Goal: Communication & Community: Answer question/provide support

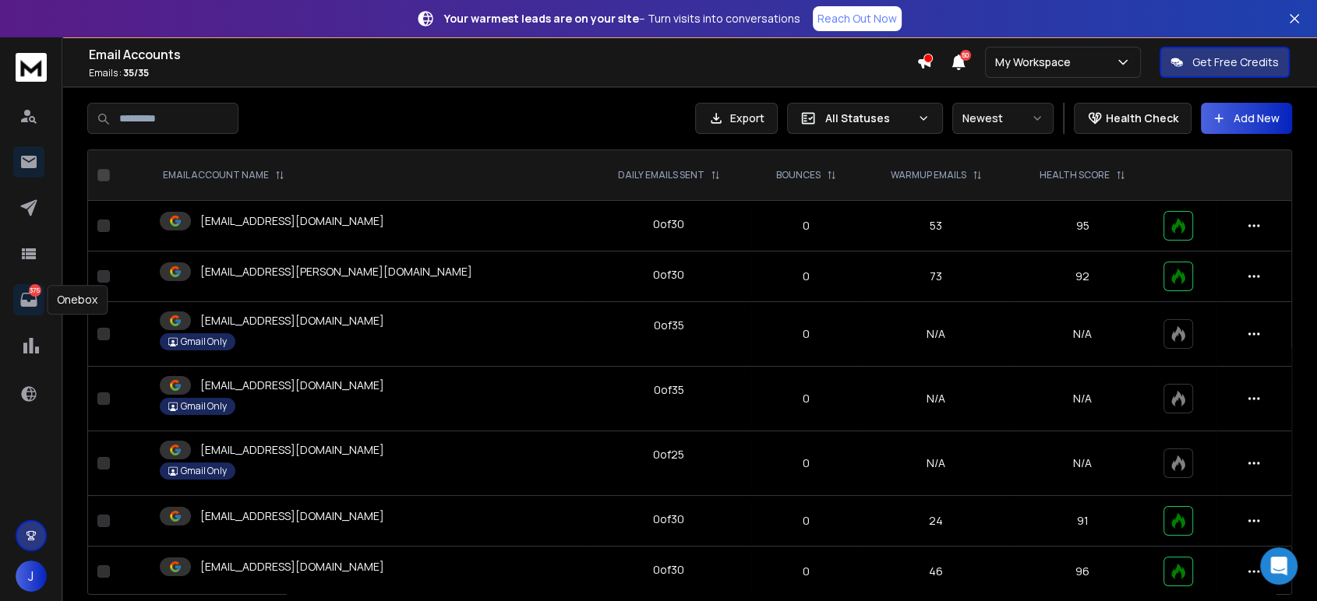
click at [23, 301] on icon at bounding box center [28, 300] width 16 height 14
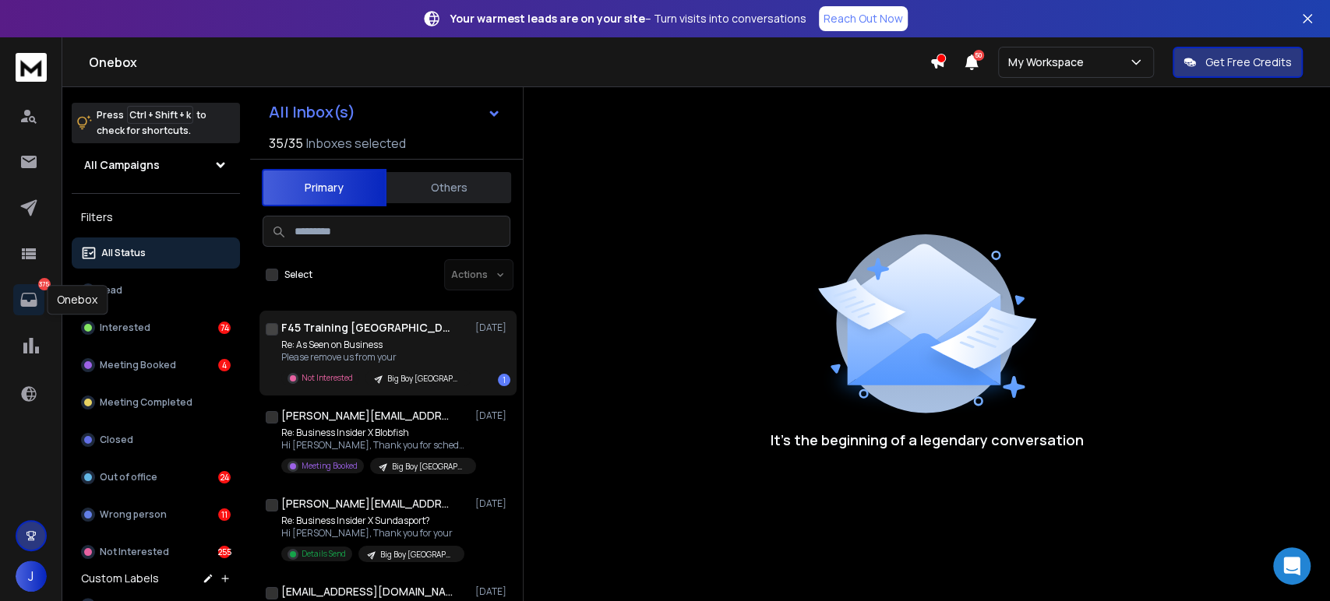
scroll to position [86, 0]
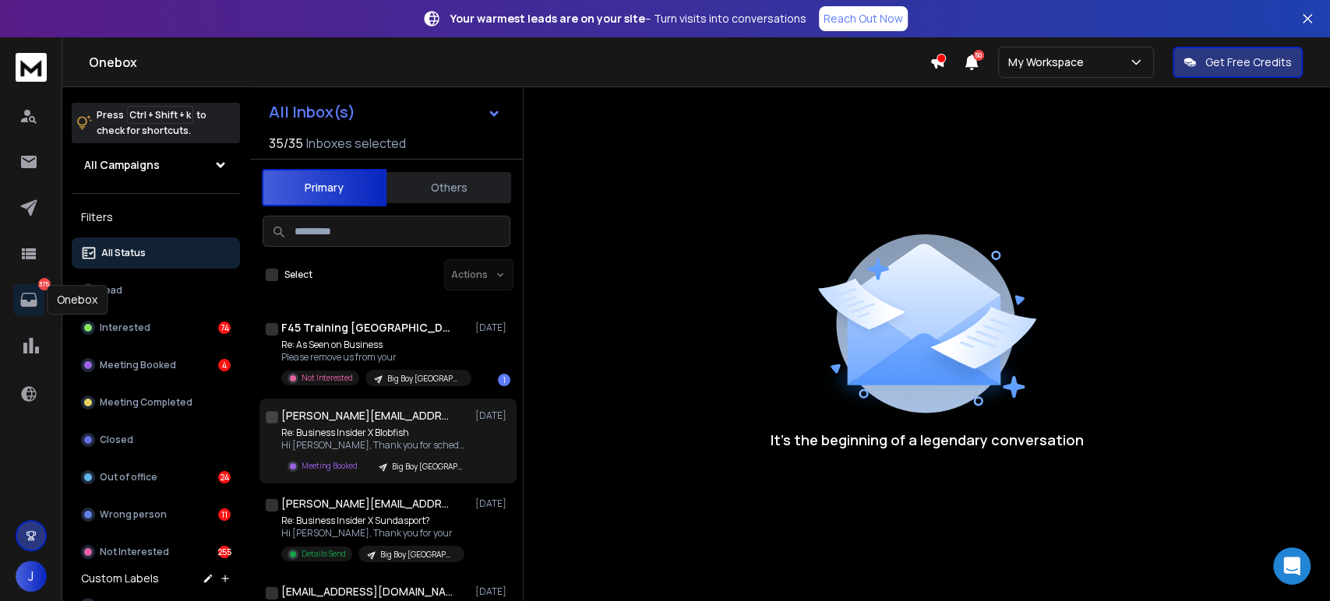
click at [409, 435] on p "Re: Business Insider X Blobfish" at bounding box center [374, 433] width 187 height 12
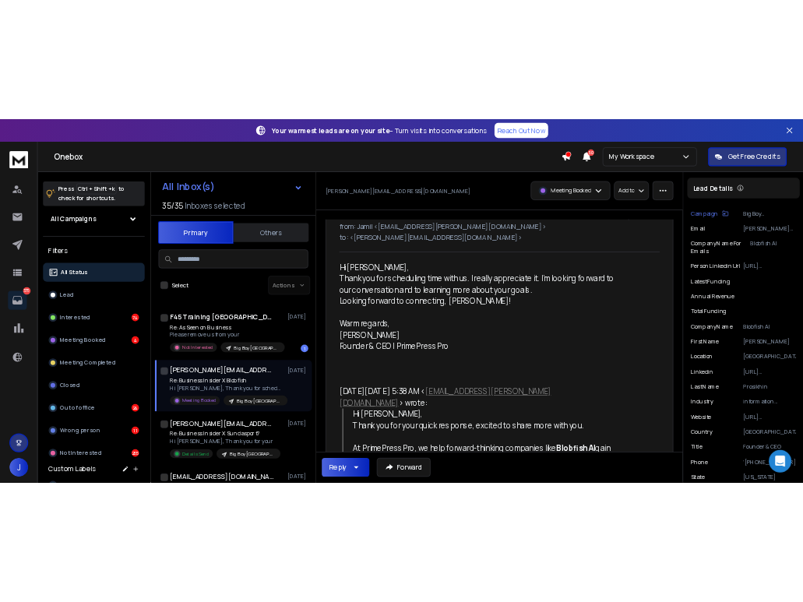
scroll to position [100, 0]
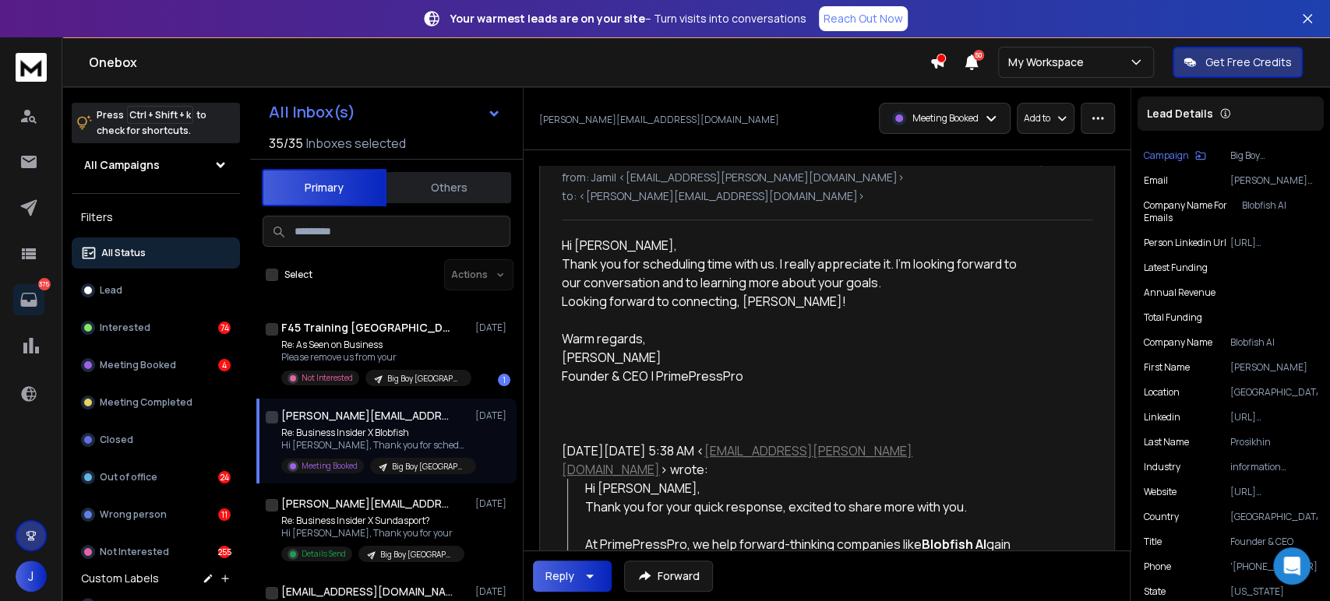
click at [1244, 365] on p "[PERSON_NAME]" at bounding box center [1273, 368] width 87 height 12
click at [1236, 369] on p "[PERSON_NAME]" at bounding box center [1273, 368] width 87 height 12
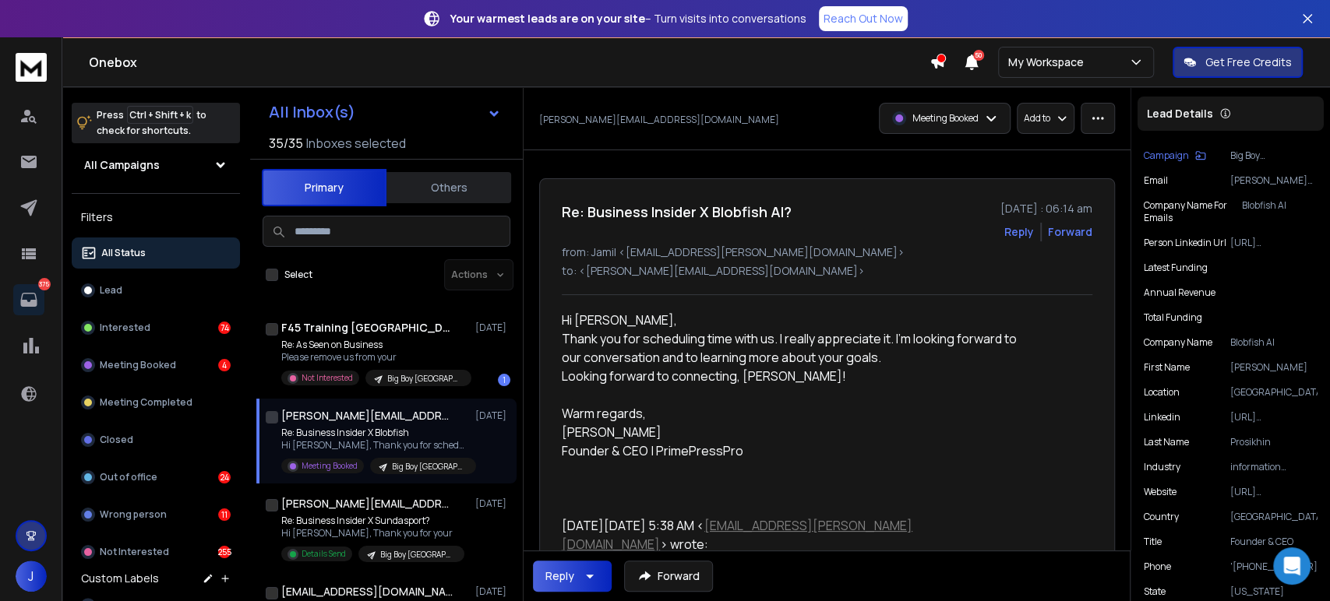
scroll to position [11, 0]
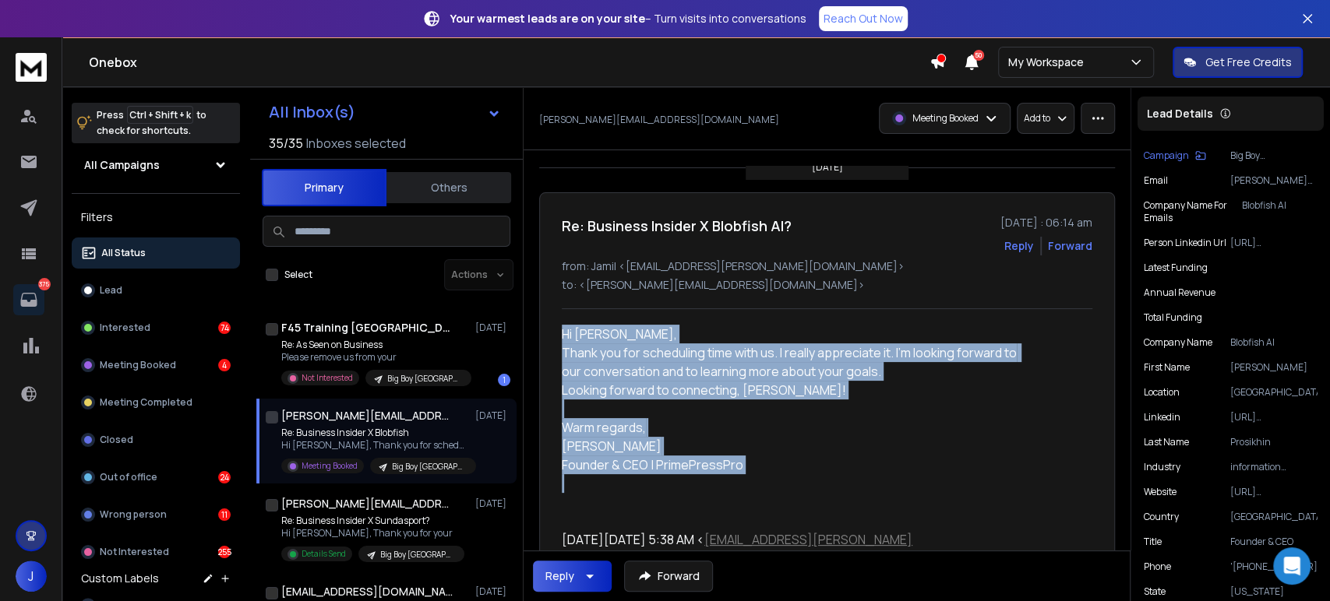
drag, startPoint x: 753, startPoint y: 473, endPoint x: 559, endPoint y: 317, distance: 249.4
copy div "Hi Andrew, Thank you for scheduling time with us. I really appreciate it. I’m l…"
click at [796, 466] on div "Warm regards, Jamil Hossain Founder & CEO | PrimePressPro" at bounding box center [789, 446] width 455 height 56
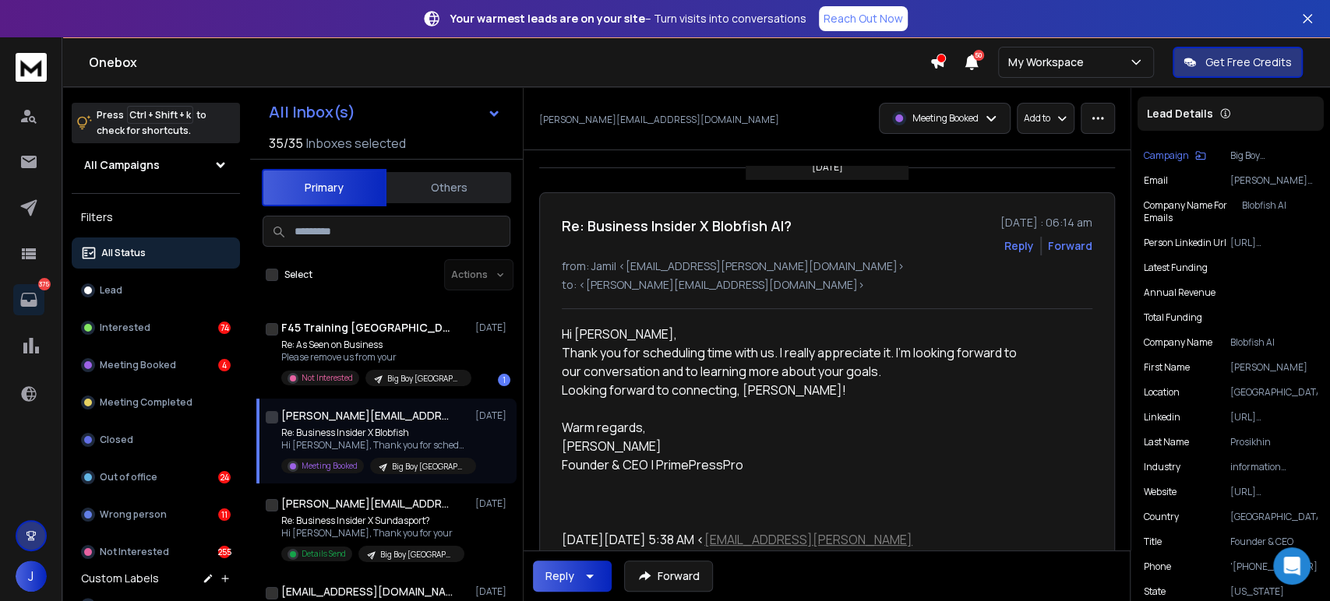
click at [568, 575] on div "Reply" at bounding box center [559, 577] width 29 height 16
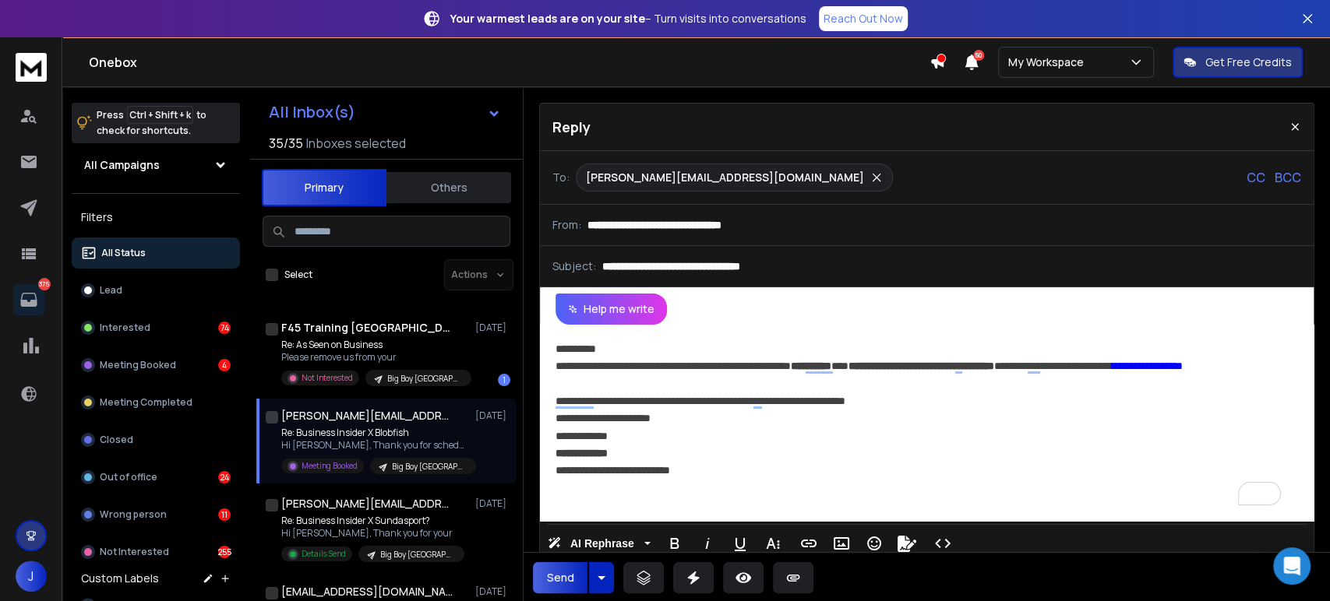
click at [1113, 371] on p "**********" at bounding box center [912, 375] width 712 height 35
drag, startPoint x: 958, startPoint y: 369, endPoint x: 1103, endPoint y: 365, distance: 144.9
click at [994, 365] on strong "**********" at bounding box center [921, 366] width 146 height 11
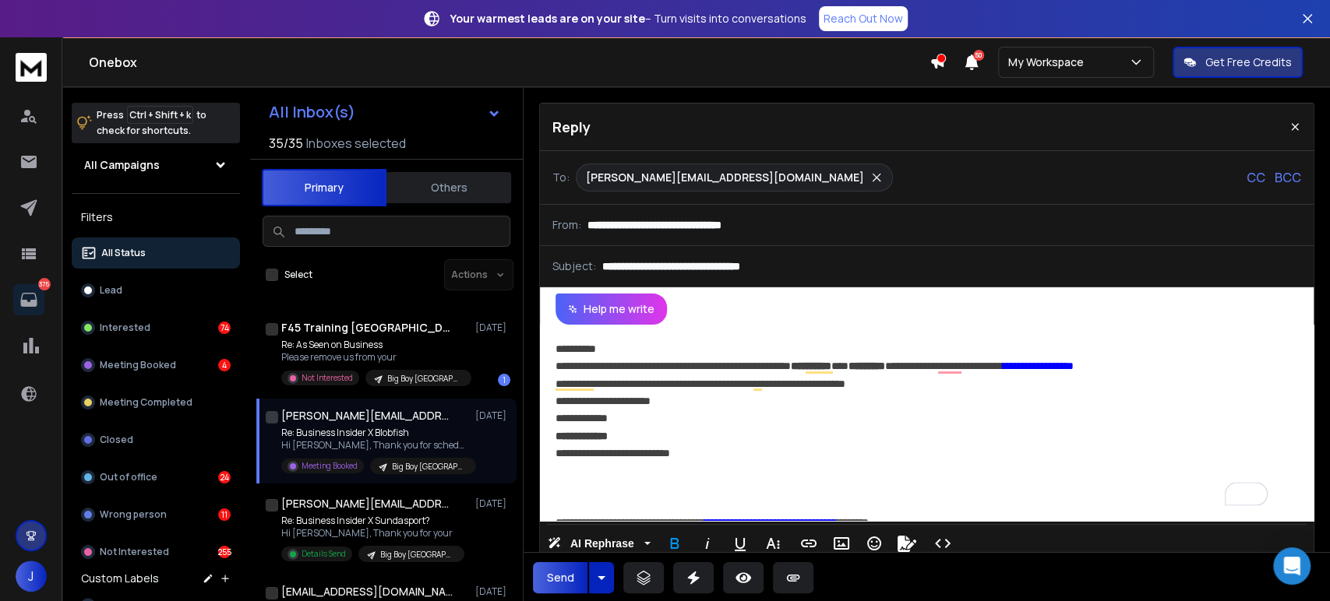
click at [1203, 360] on p "**********" at bounding box center [912, 366] width 712 height 17
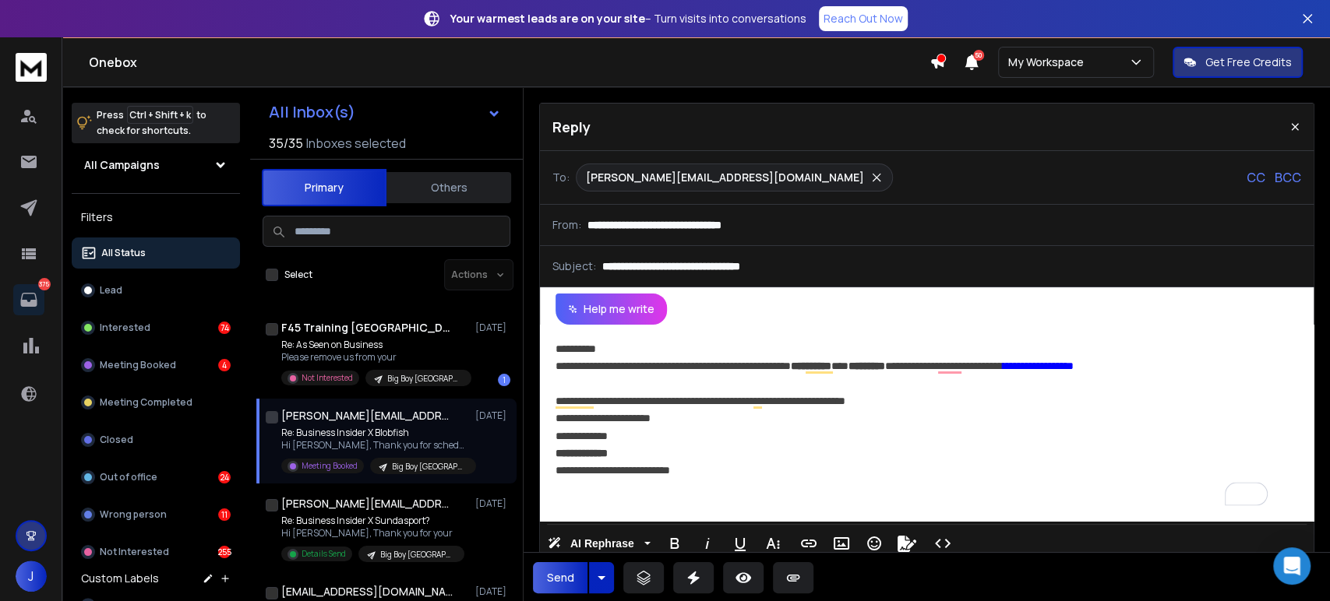
click at [997, 401] on p "**********" at bounding box center [912, 401] width 712 height 17
click at [687, 441] on p "**********" at bounding box center [912, 436] width 712 height 17
click at [567, 577] on button "Send" at bounding box center [560, 578] width 55 height 31
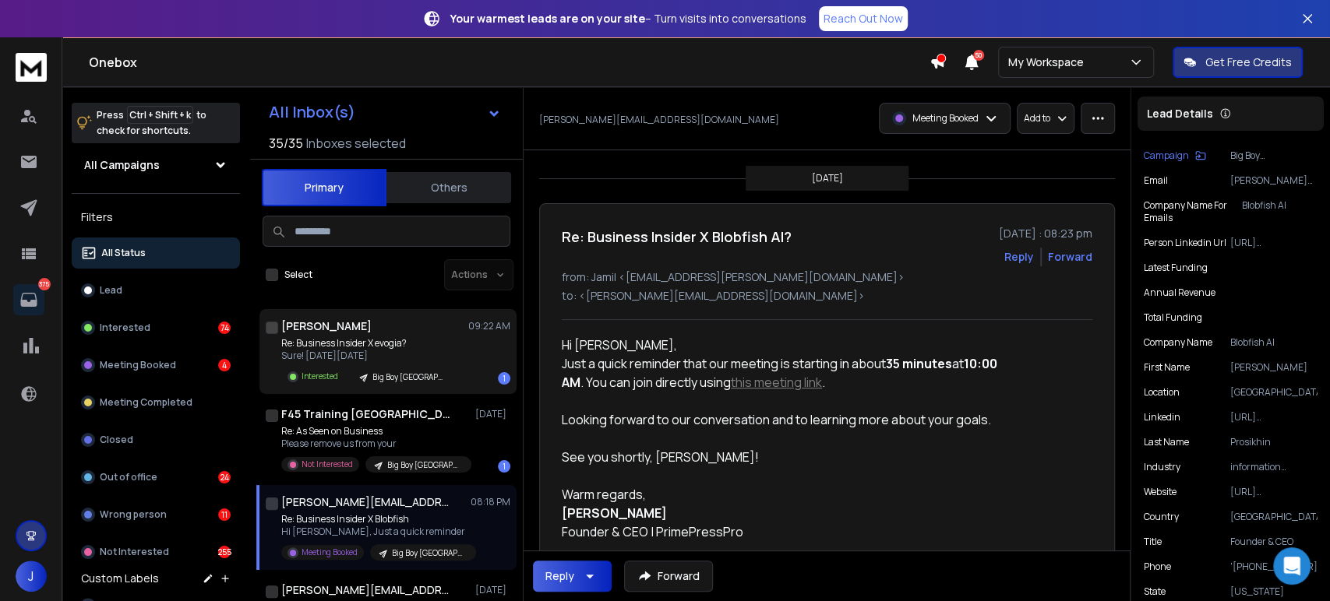
click at [354, 332] on h1 "Jaideep Kumar" at bounding box center [326, 327] width 90 height 16
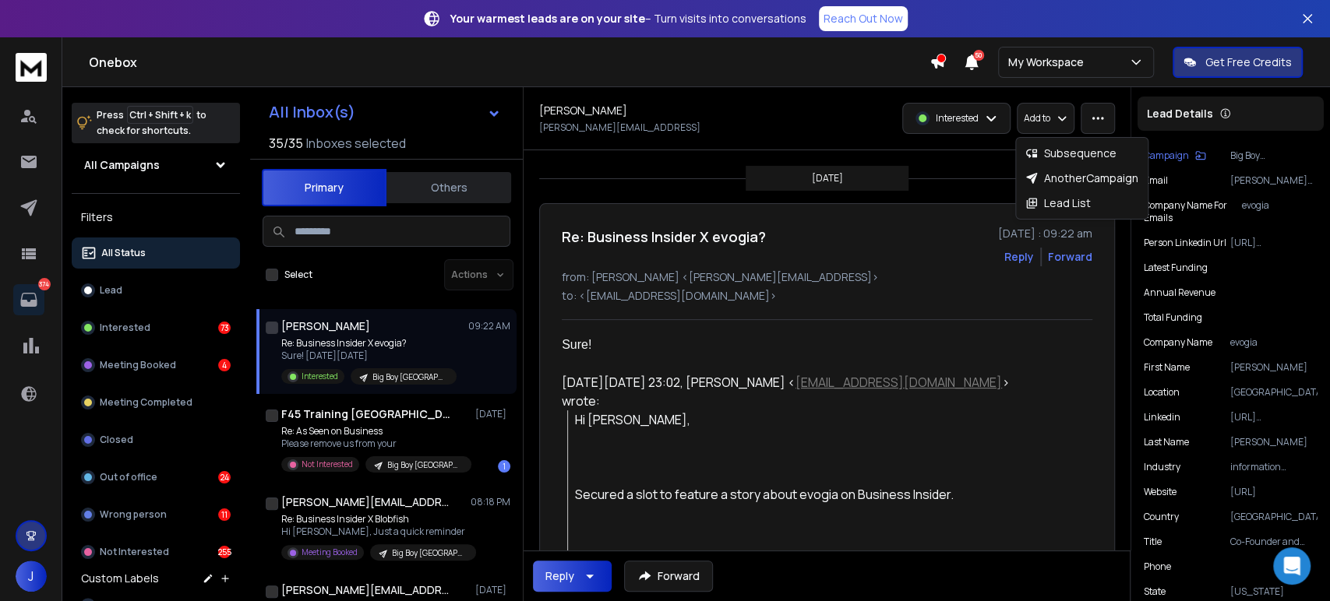
click at [1067, 125] on div "Add to" at bounding box center [1046, 119] width 56 height 30
click at [1265, 277] on div "Campaign Big Boy USA Email jaideep@evogia.ai Company Name for Emails evogia Per…" at bounding box center [1231, 374] width 186 height 486
click at [1250, 205] on p "evogia" at bounding box center [1280, 211] width 76 height 25
click at [1236, 365] on p "Jaideep" at bounding box center [1273, 368] width 87 height 12
click at [1252, 495] on p "https://evogia.ai" at bounding box center [1273, 492] width 87 height 12
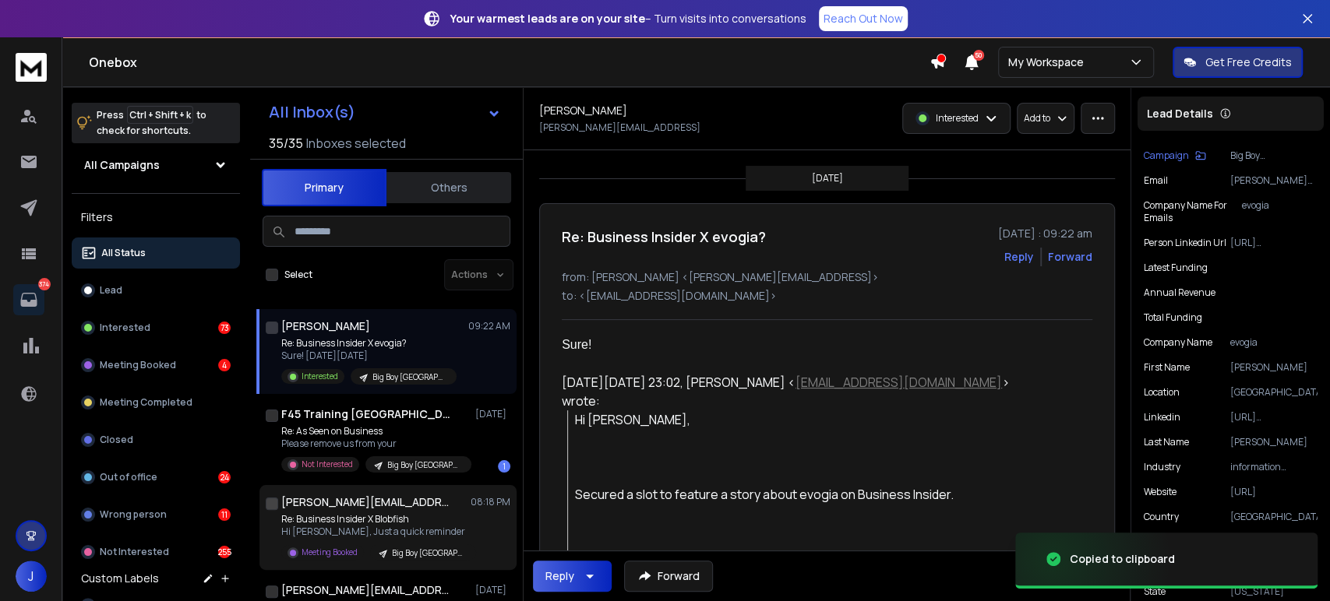
click at [399, 505] on h1 "[PERSON_NAME][EMAIL_ADDRESS][DOMAIN_NAME]" at bounding box center [366, 503] width 171 height 16
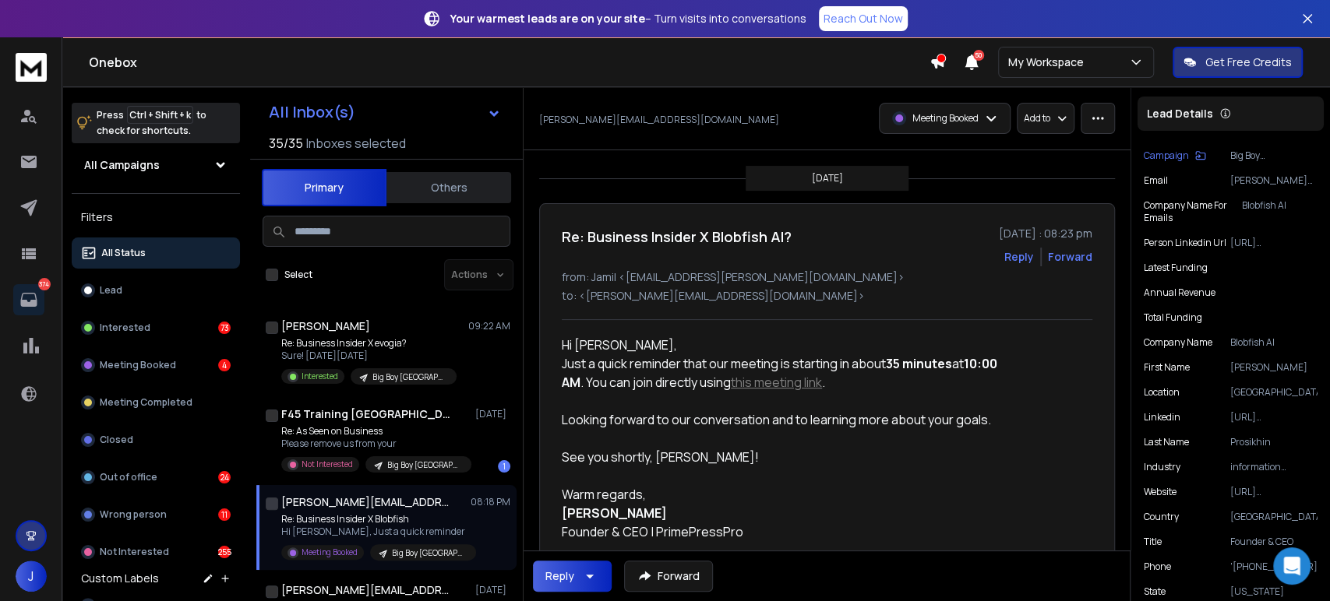
click at [1259, 491] on p "[URL][DOMAIN_NAME]" at bounding box center [1273, 492] width 87 height 12
click at [1261, 496] on p "[URL][DOMAIN_NAME]" at bounding box center [1273, 492] width 87 height 12
click at [1248, 338] on p "Blobfish AI" at bounding box center [1273, 343] width 87 height 12
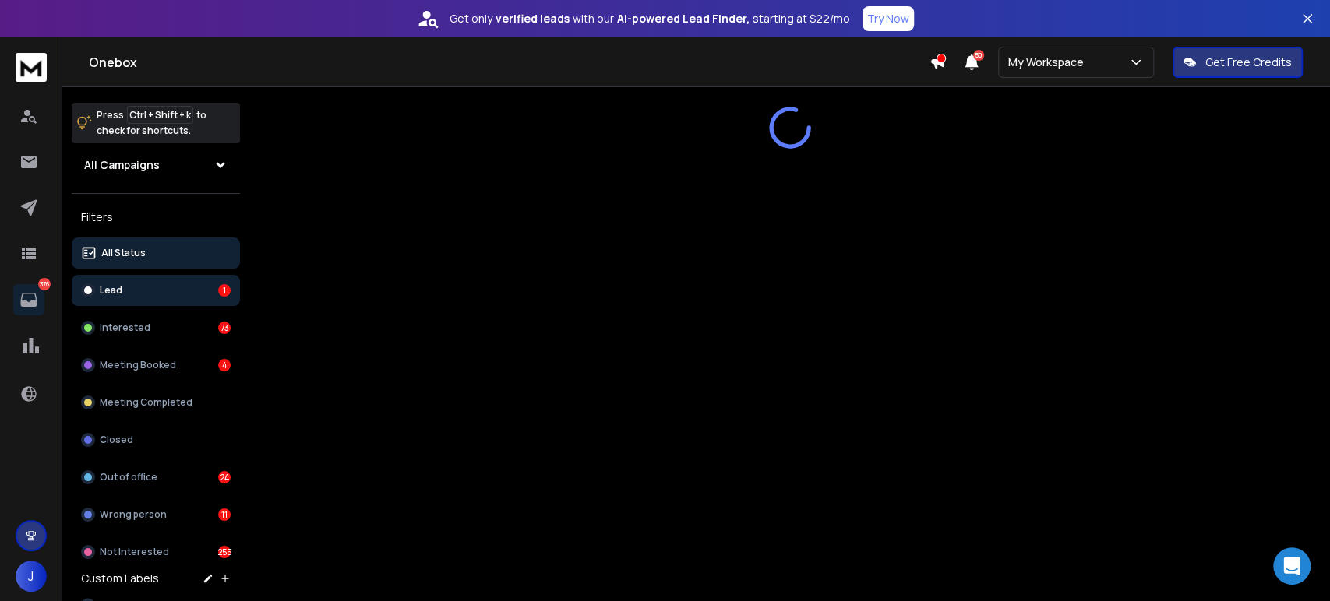
click at [170, 287] on button "Lead 1" at bounding box center [156, 290] width 168 height 31
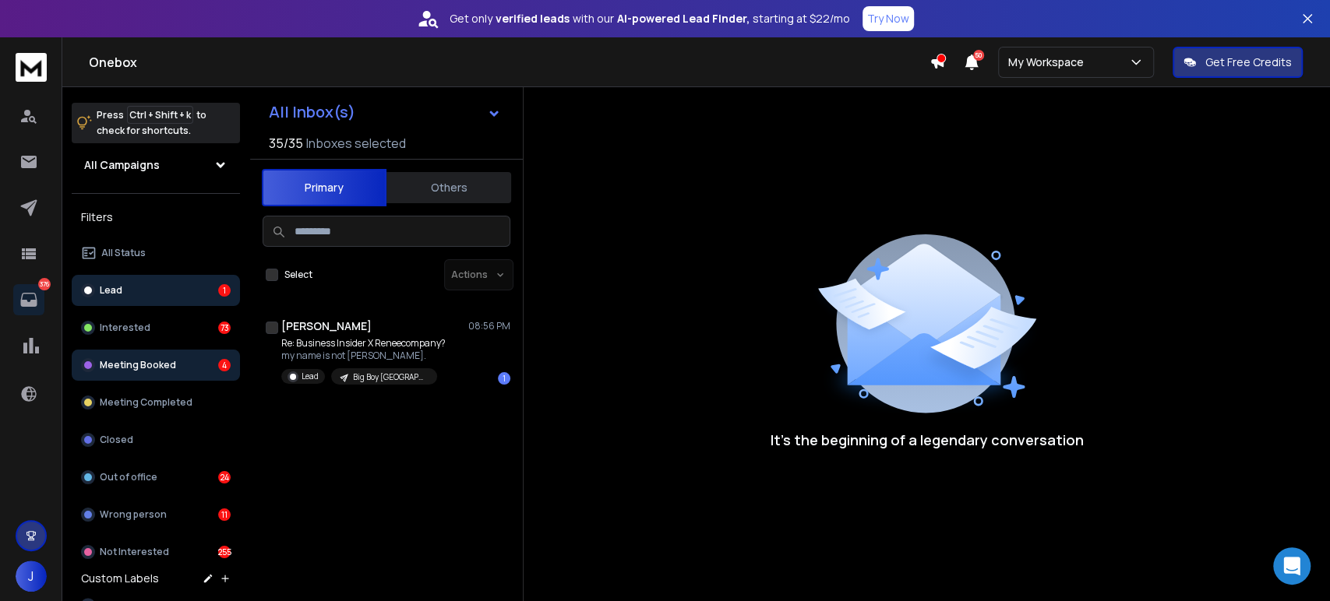
click at [193, 361] on button "Meeting Booked 4" at bounding box center [156, 365] width 168 height 31
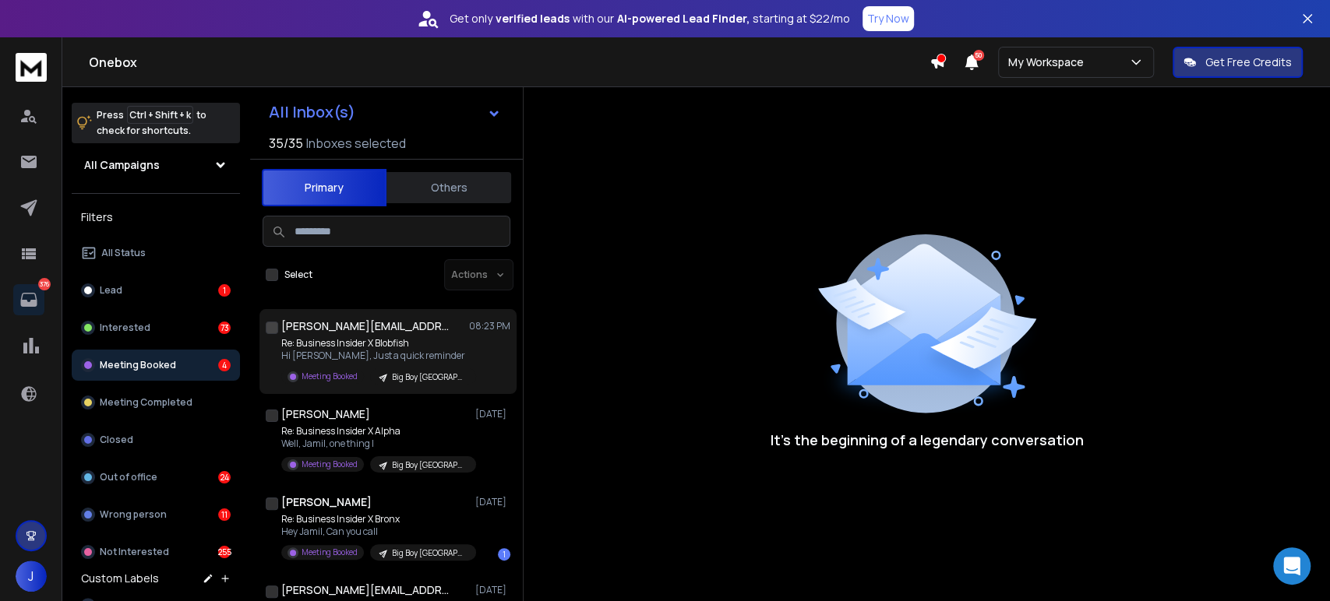
click at [442, 340] on p "Re: Business Insider X Blobfish" at bounding box center [374, 343] width 187 height 12
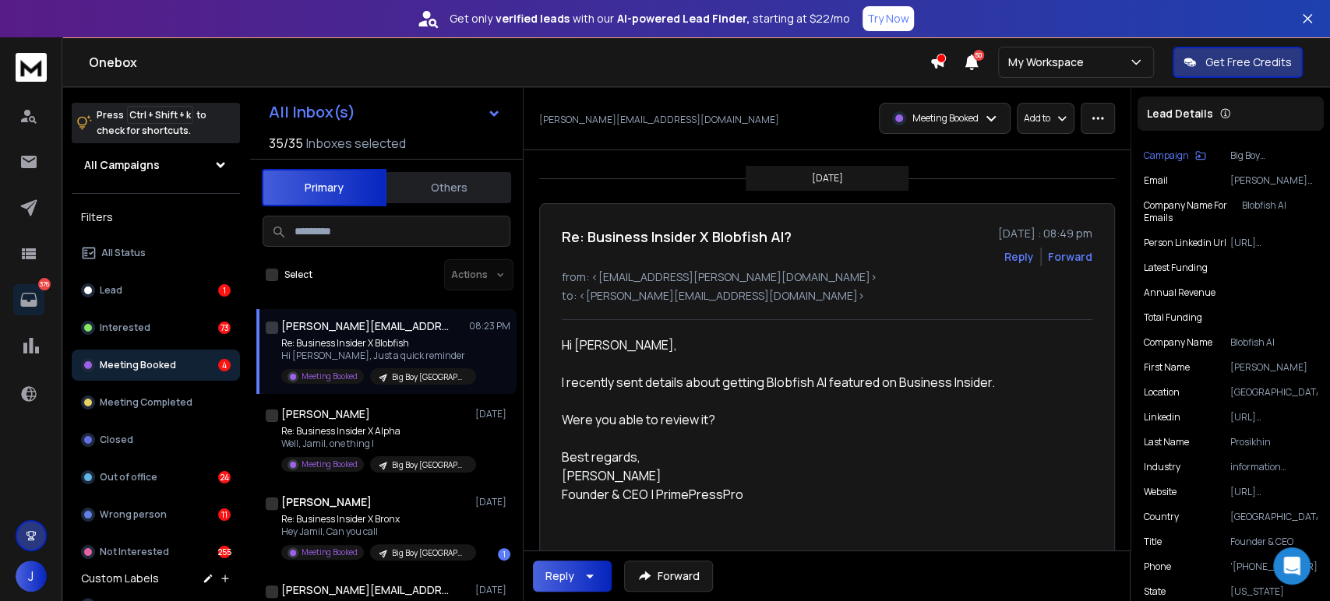
click at [1261, 490] on p "[URL][DOMAIN_NAME]" at bounding box center [1273, 492] width 87 height 12
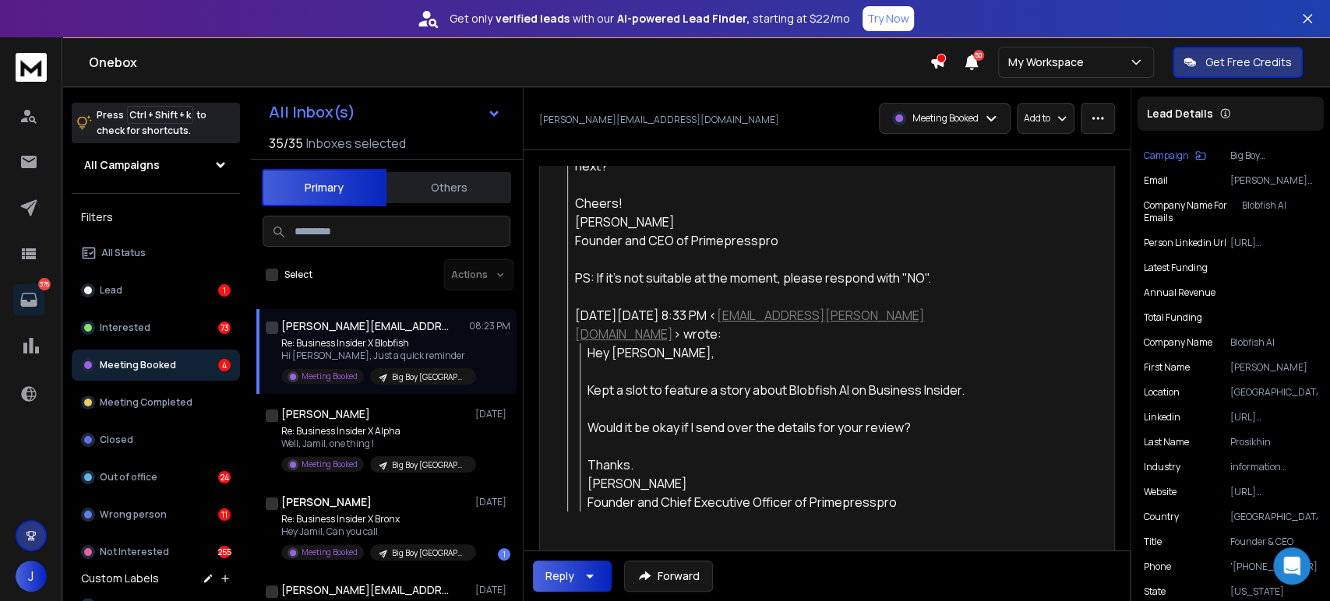
scroll to position [660, 0]
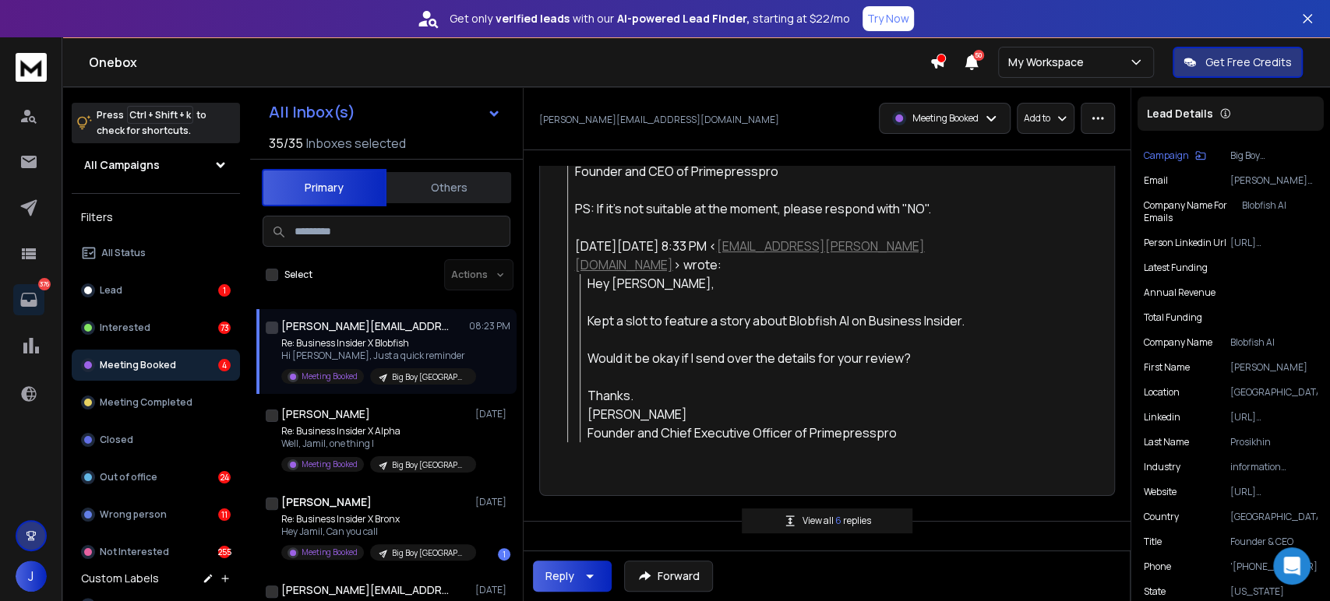
click at [845, 515] on p "View all 6 replies" at bounding box center [836, 521] width 69 height 12
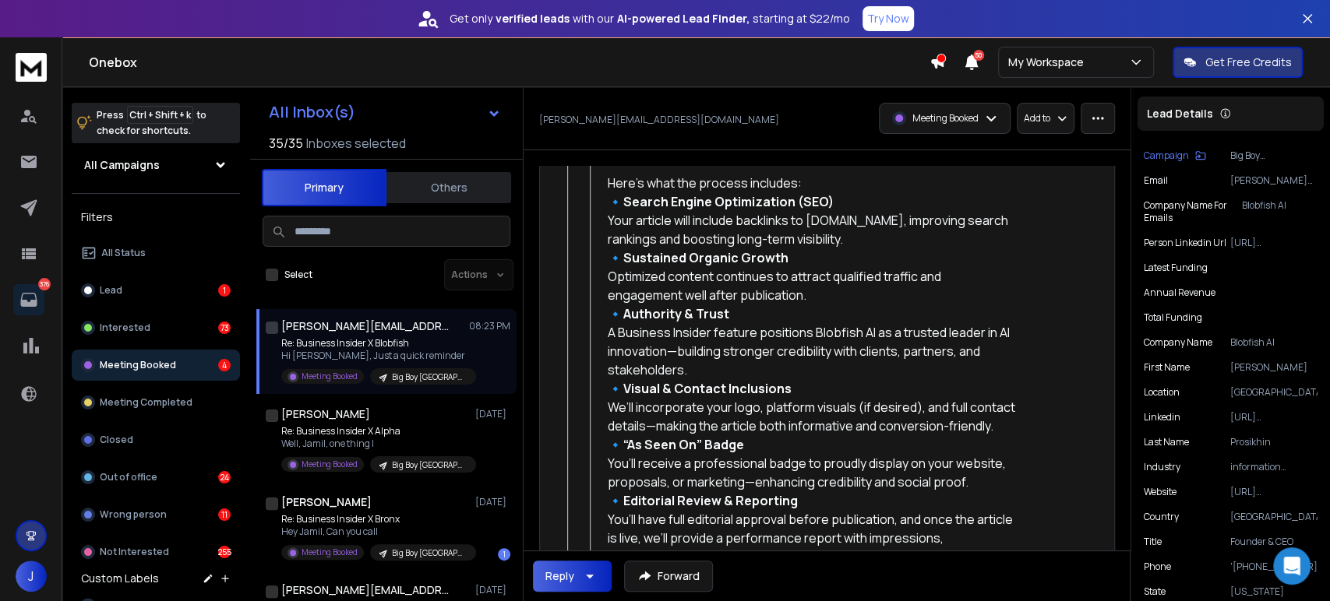
scroll to position [1684, 0]
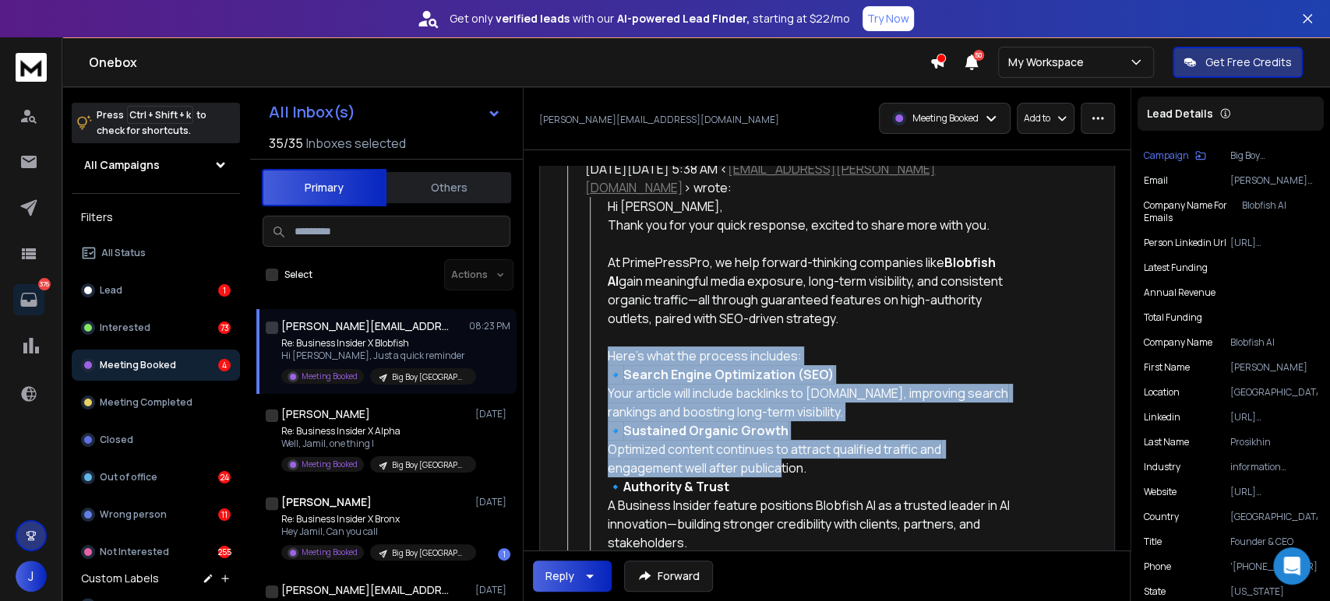
drag, startPoint x: 597, startPoint y: 332, endPoint x: 777, endPoint y: 442, distance: 210.9
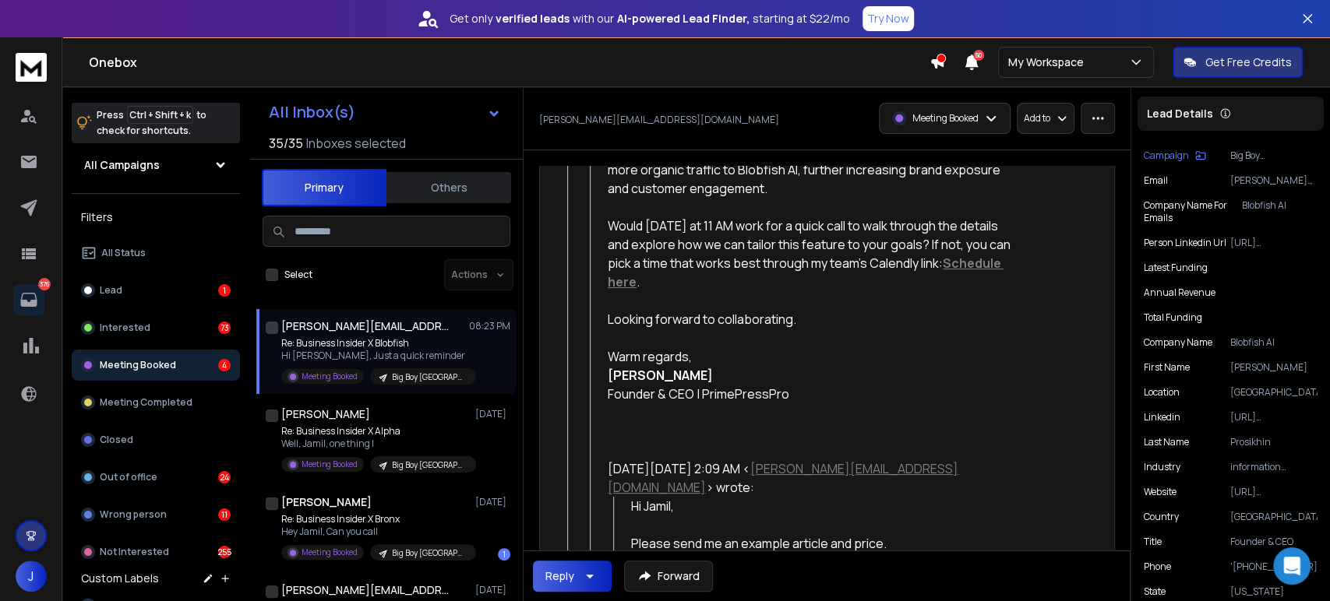
scroll to position [2203, 0]
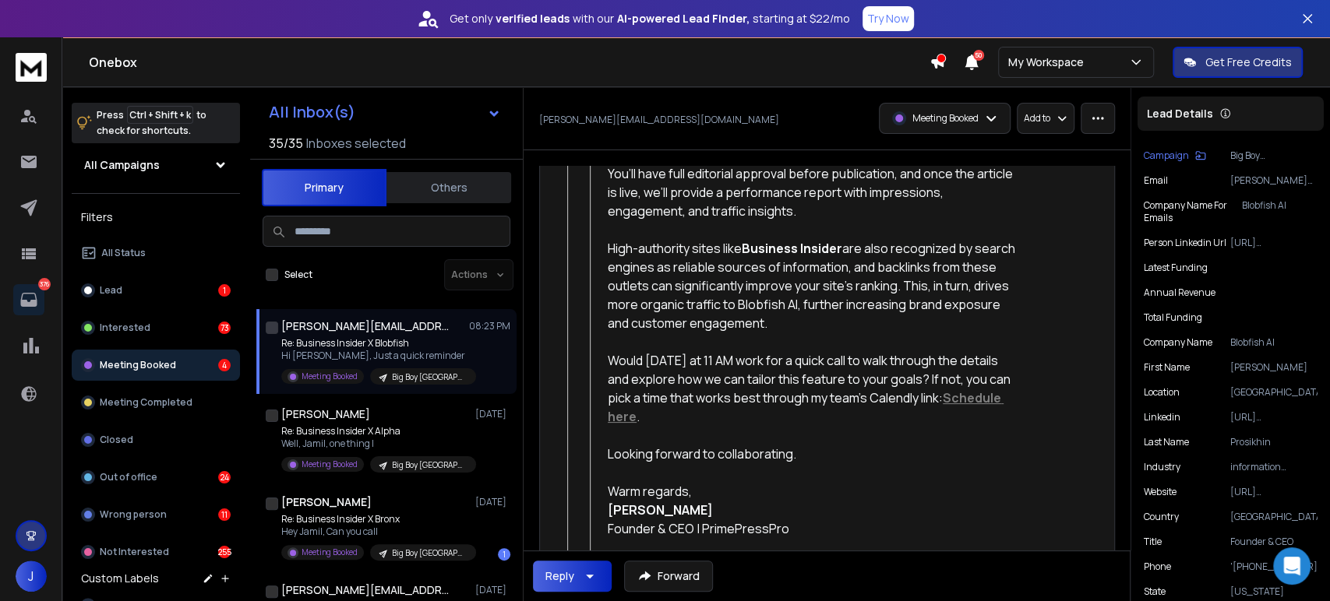
click at [821, 313] on div "High-authority sites like Business Insider are also recognized by search engine…" at bounding box center [812, 285] width 409 height 93
copy div "Lore’i dolo sit ametcon adipisci: 🔹 Elitse Doeius Temporincidi (UTL) Etdo magna…"
